Goal: Check status: Check status

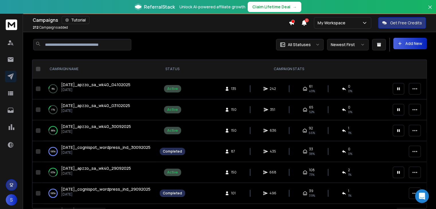
click at [124, 83] on span "[DATE]_apzzo_sa_wk40_04102025" at bounding box center [95, 84] width 69 height 5
click at [119, 164] on td "65 % [DATE]_apzzo_sa_wk40_29092025 [DATE]" at bounding box center [99, 172] width 113 height 21
click at [120, 164] on td "65 % [DATE]_apzzo_sa_wk40_29092025 [DATE]" at bounding box center [99, 172] width 113 height 21
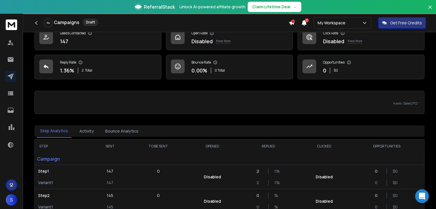
scroll to position [39, 0]
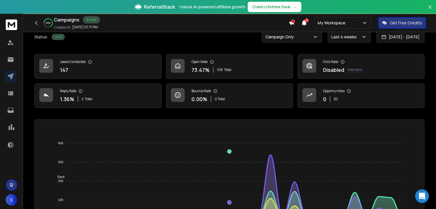
click at [207, 68] on p "73.47 %" at bounding box center [200, 70] width 18 height 8
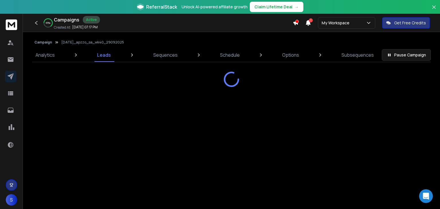
click at [208, 70] on div at bounding box center [231, 79] width 399 height 23
click at [49, 55] on p "Analytics" at bounding box center [45, 55] width 19 height 7
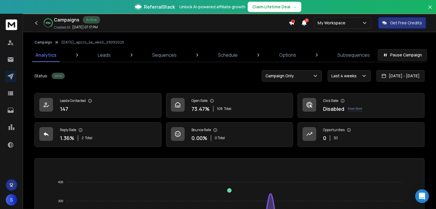
drag, startPoint x: 201, startPoint y: 106, endPoint x: 197, endPoint y: 115, distance: 9.5
click at [197, 115] on link "Open Rate 73.47 % 108 Total" at bounding box center [229, 105] width 127 height 25
click at [198, 109] on p "73.47 %" at bounding box center [200, 109] width 18 height 8
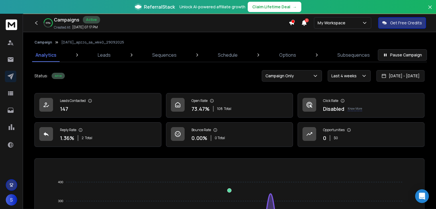
click at [198, 109] on p "73.47 %" at bounding box center [200, 109] width 18 height 8
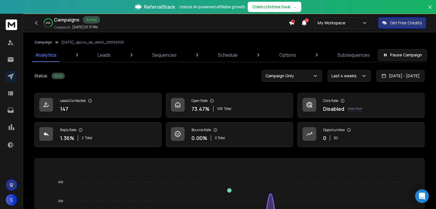
click at [198, 109] on p "73.47 %" at bounding box center [200, 109] width 18 height 8
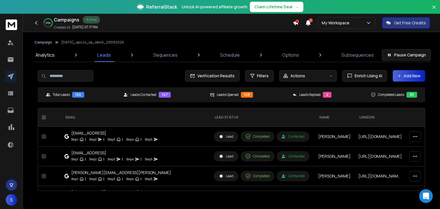
click at [48, 53] on p "Analytics" at bounding box center [45, 55] width 19 height 7
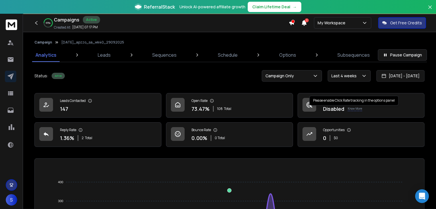
click at [359, 108] on p "Know More" at bounding box center [355, 109] width 14 height 5
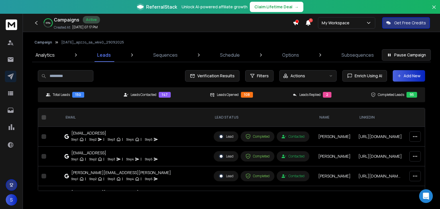
click at [48, 55] on p "Analytics" at bounding box center [45, 55] width 19 height 7
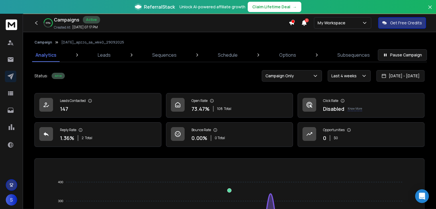
click at [227, 107] on span "Total" at bounding box center [227, 109] width 7 height 5
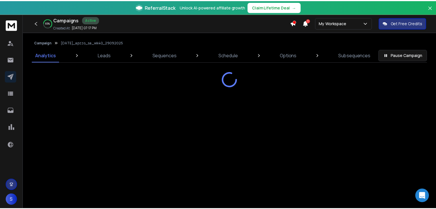
scroll to position [39, 0]
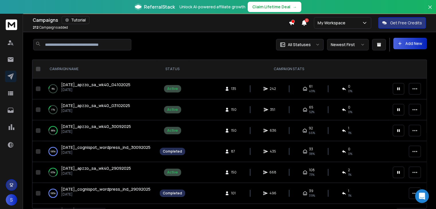
click at [119, 127] on span "[DATE]_apzzo_sa_wk40_30092025" at bounding box center [96, 126] width 70 height 5
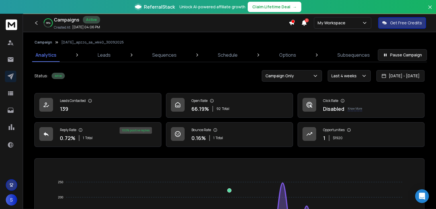
click at [205, 100] on p "Open Rate" at bounding box center [199, 101] width 16 height 5
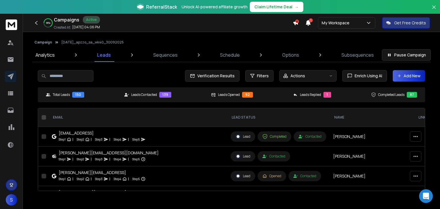
click at [49, 51] on link "Analytics" at bounding box center [45, 55] width 26 height 14
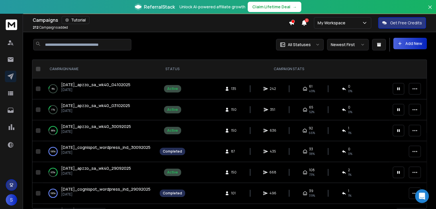
click at [119, 103] on span "[DATE]_apzzo_sa_wk40_03102025" at bounding box center [95, 105] width 69 height 5
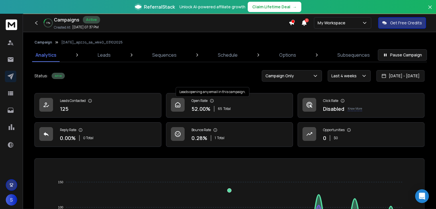
click at [213, 102] on icon at bounding box center [212, 101] width 4 height 4
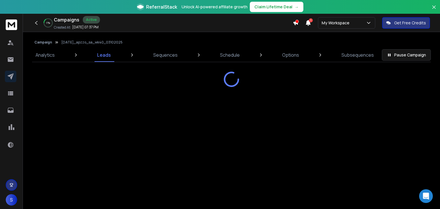
click at [246, 113] on div "ReferralStack Unlock AI-powered affiliate growth Lifetime Deals available! Clai…" at bounding box center [220, 104] width 440 height 209
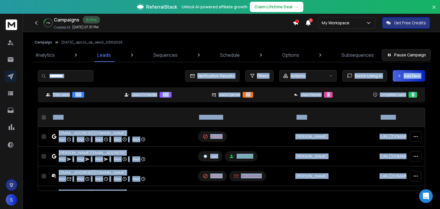
click at [265, 112] on th "LEAD STATUS" at bounding box center [243, 117] width 97 height 19
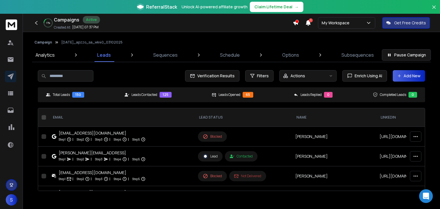
click at [52, 53] on p "Analytics" at bounding box center [45, 55] width 19 height 7
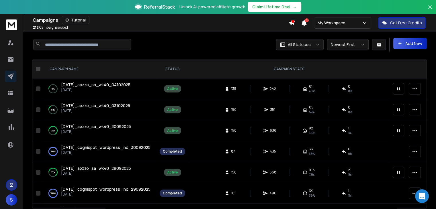
click at [117, 84] on span "[DATE]_apzzo_sa_wk40_04102025" at bounding box center [95, 84] width 69 height 5
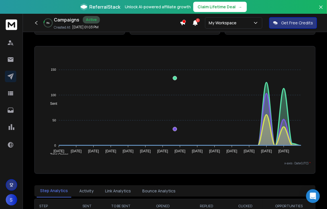
scroll to position [115, 0]
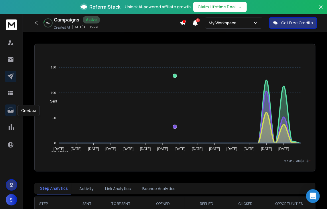
click at [9, 109] on icon at bounding box center [10, 110] width 7 height 7
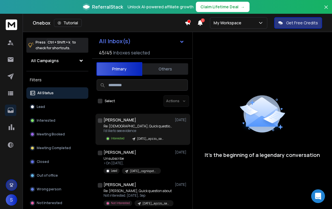
click at [153, 130] on p "I’d like to see evidence" at bounding box center [137, 131] width 69 height 5
